Goal: Navigation & Orientation: Understand site structure

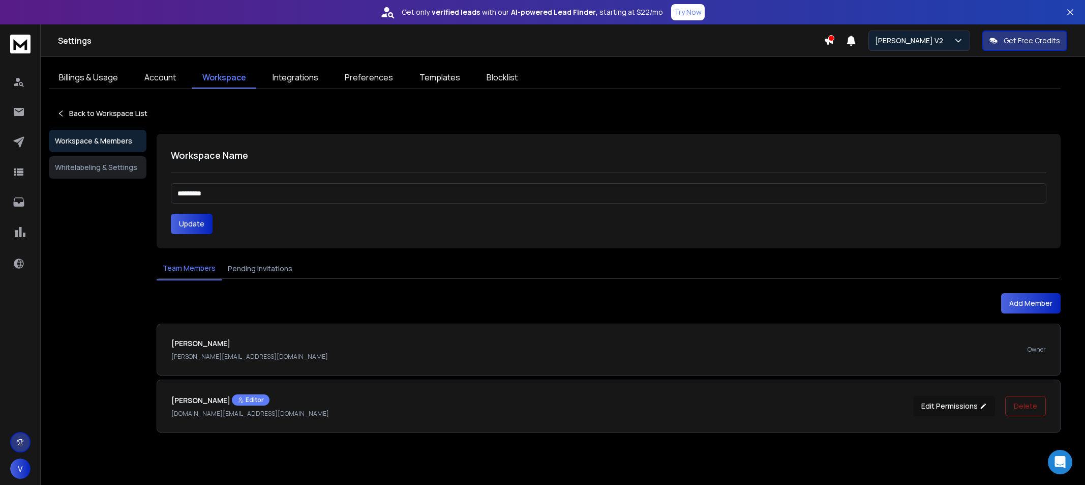
click at [957, 36] on icon "button" at bounding box center [958, 41] width 10 height 10
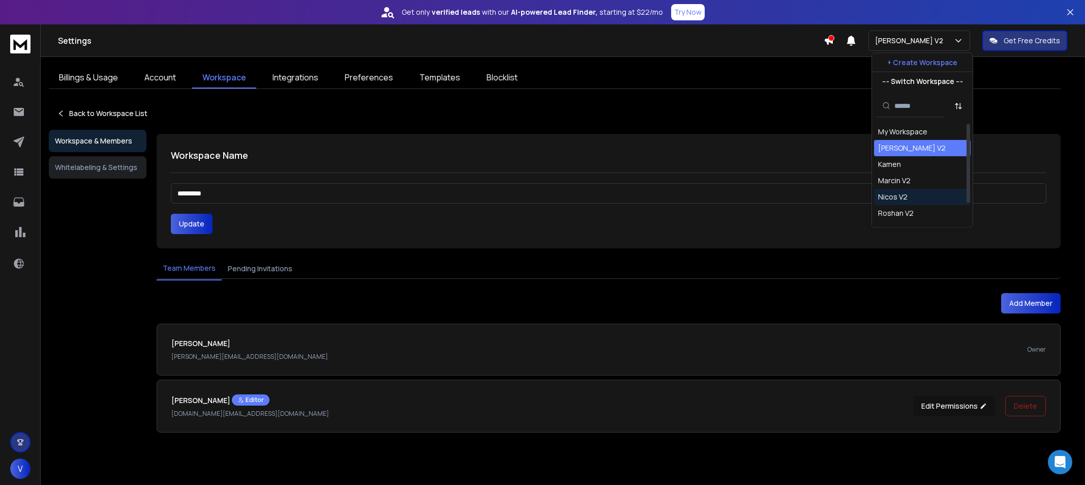
scroll to position [28, 0]
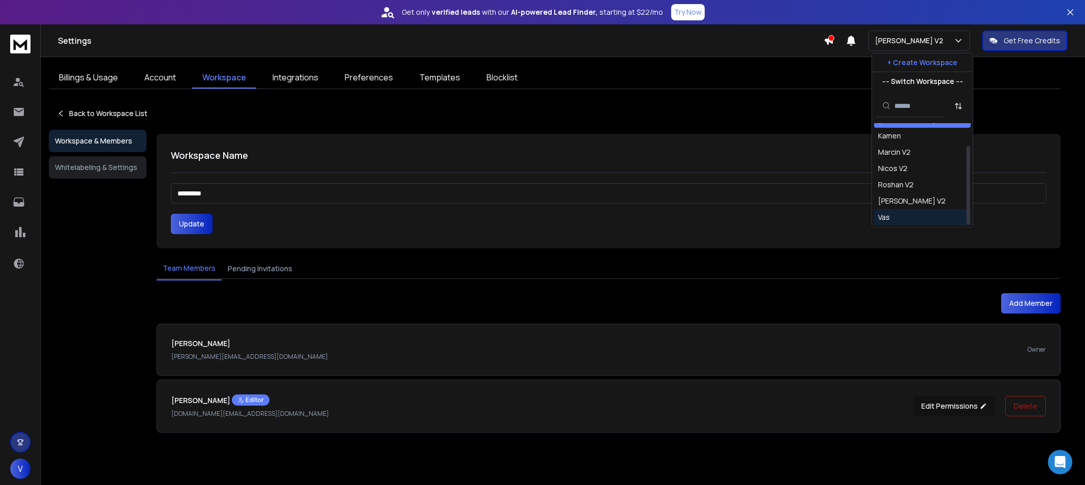
click at [903, 215] on div "Vas" at bounding box center [922, 217] width 97 height 16
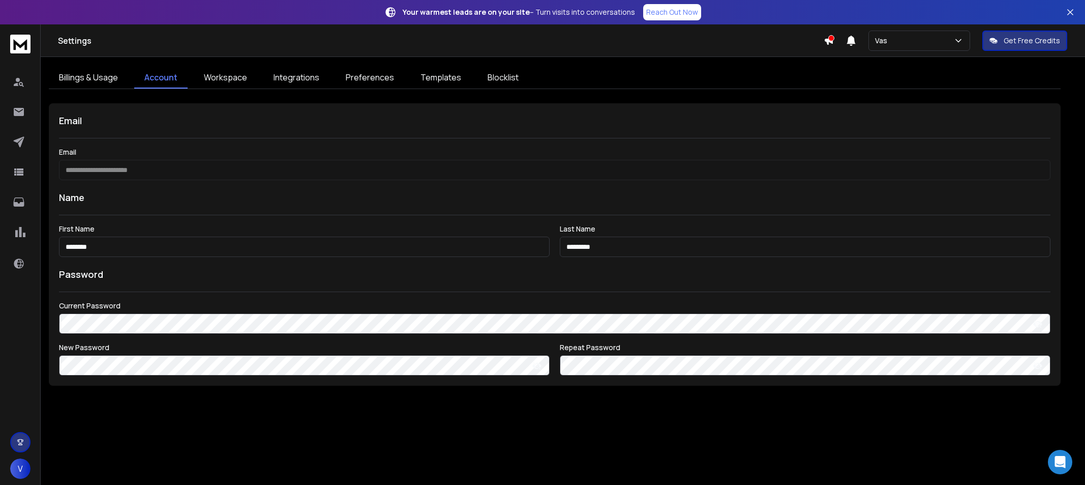
click at [28, 348] on div "V" at bounding box center [20, 256] width 41 height 464
click at [15, 86] on icon at bounding box center [19, 82] width 12 height 12
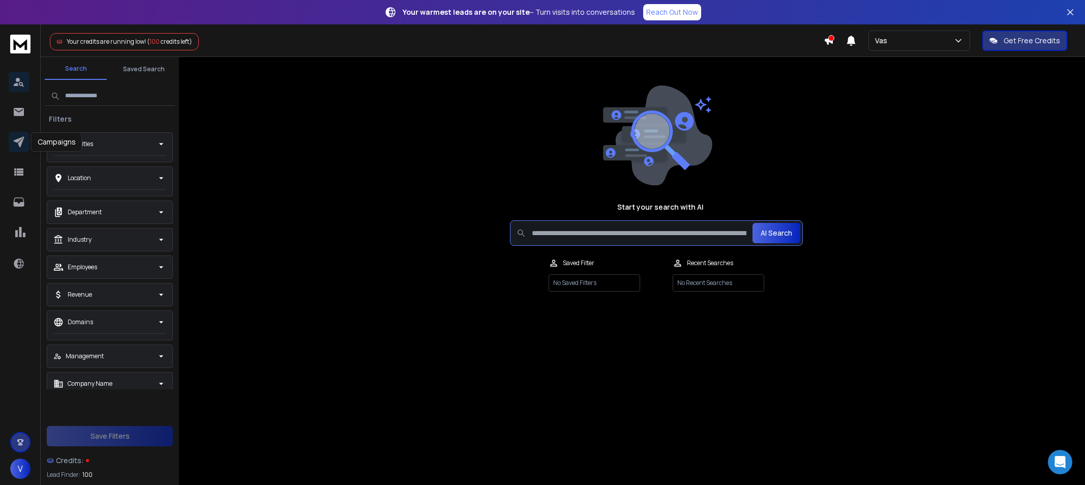
click at [13, 137] on icon at bounding box center [19, 142] width 12 height 12
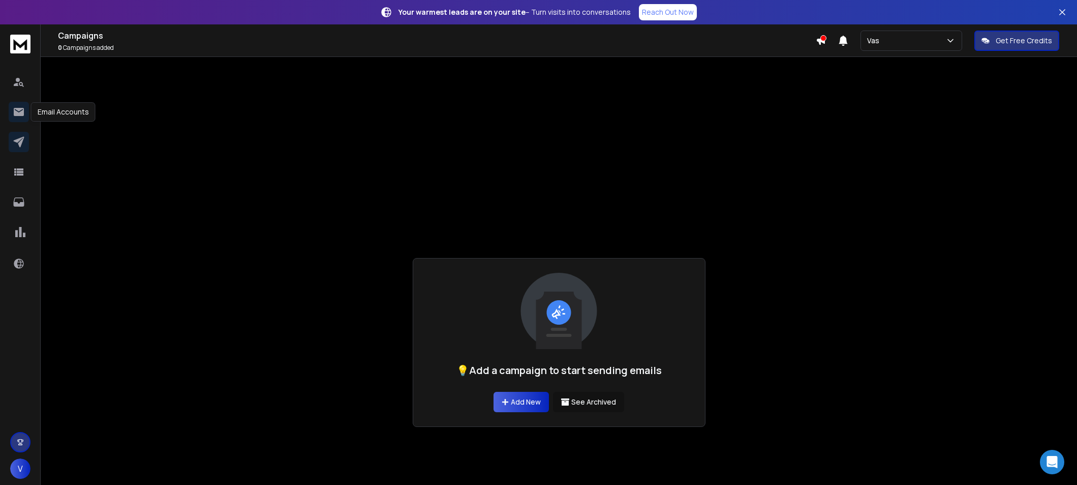
click at [21, 116] on icon at bounding box center [19, 112] width 12 height 12
